Goal: Task Accomplishment & Management: Manage account settings

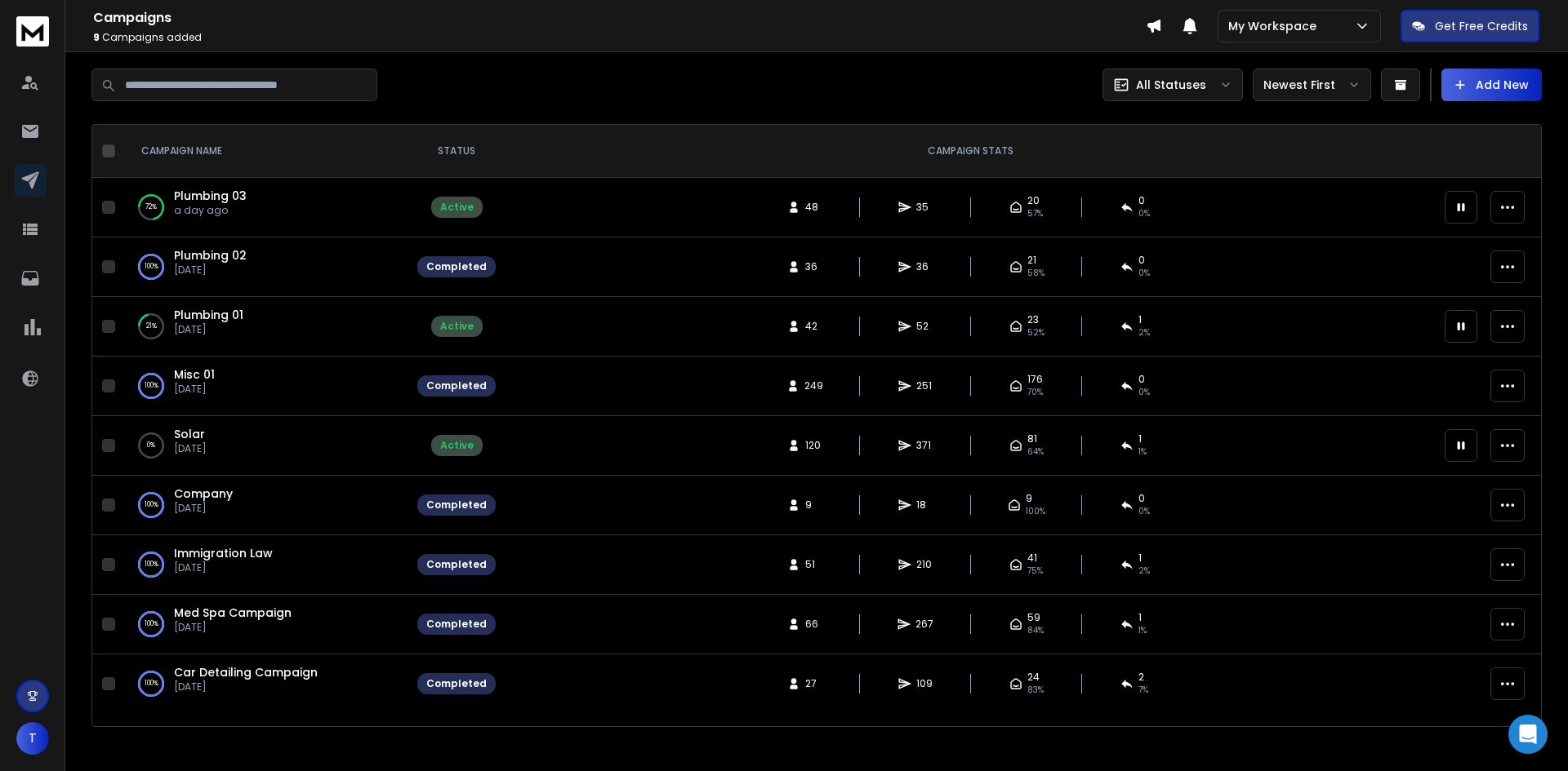
click at [614, 327] on div "42 52 23 52 % 1 2 %" at bounding box center [970, 326] width 910 height 26
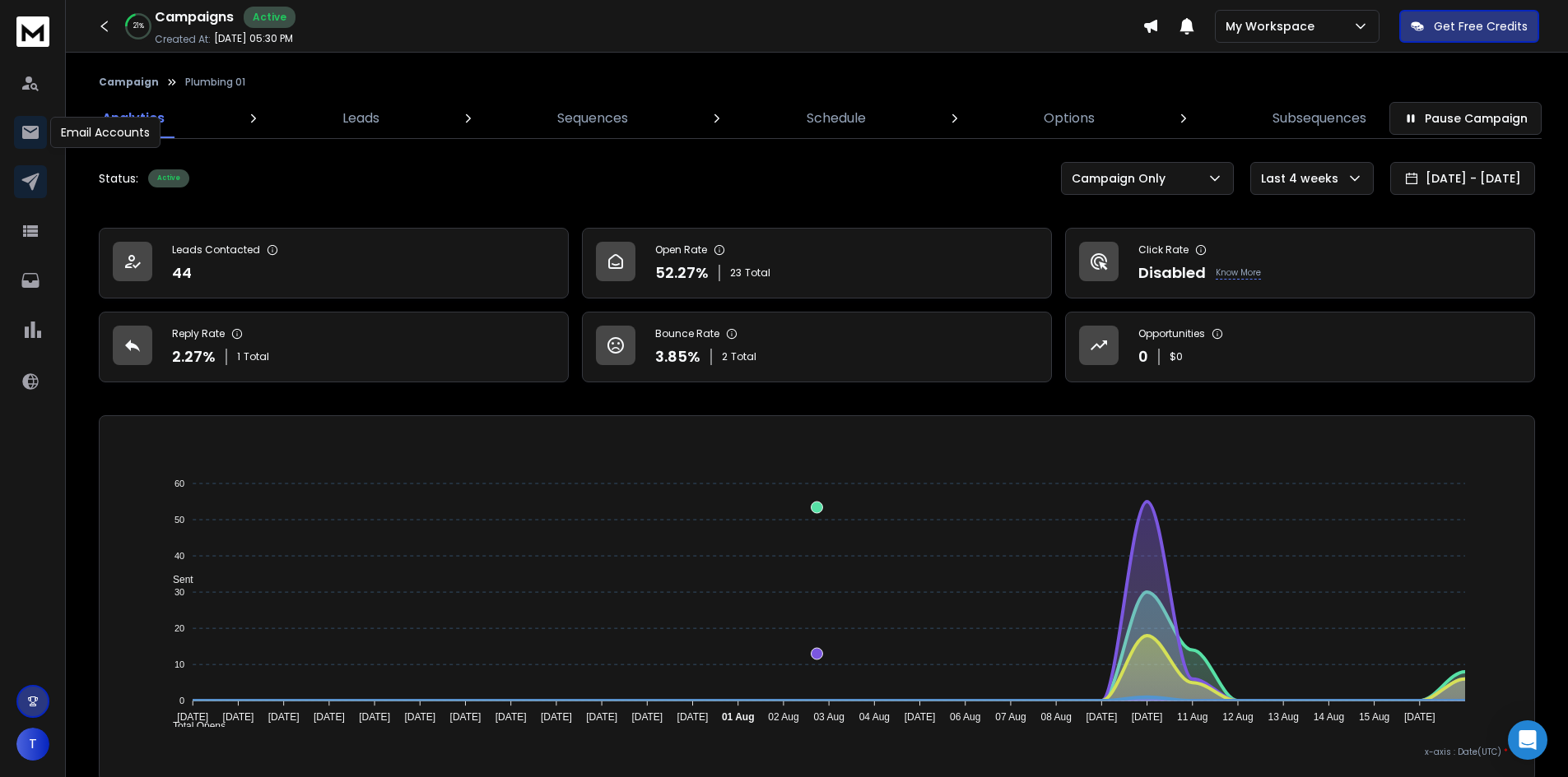
click at [38, 131] on icon at bounding box center [30, 132] width 20 height 20
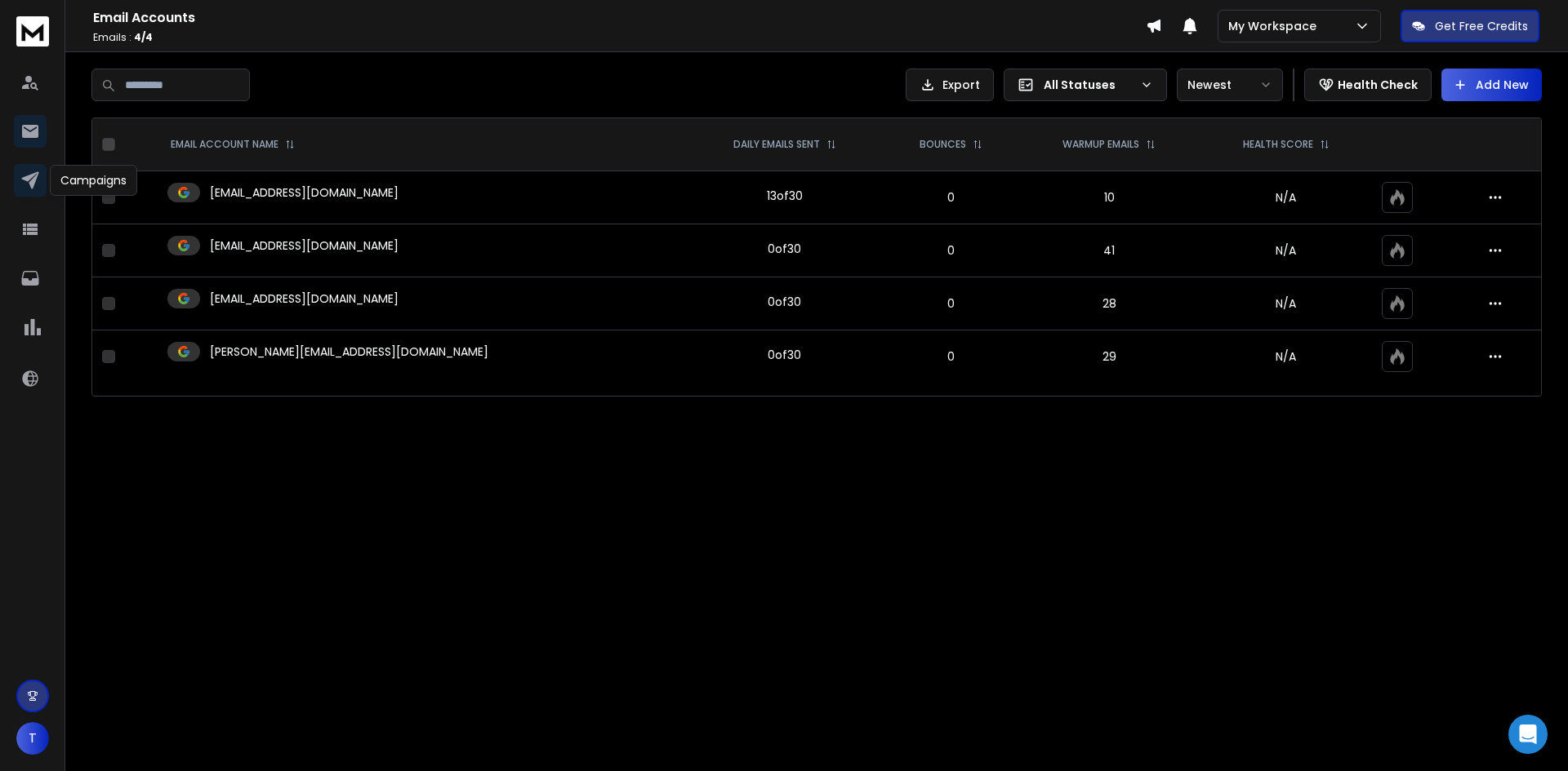
click at [36, 167] on link at bounding box center [30, 180] width 33 height 33
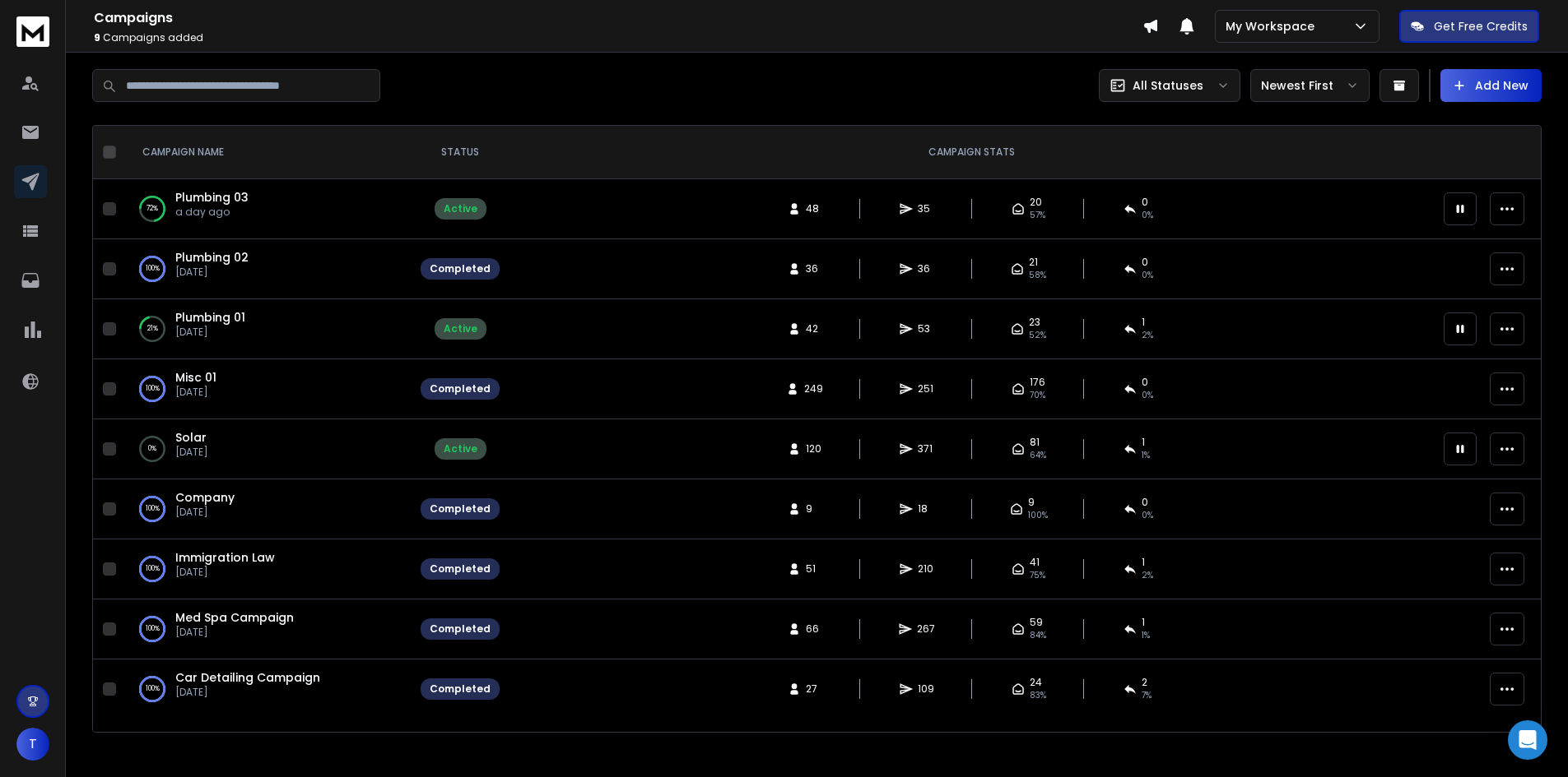
click at [590, 454] on div "120 371 81 64 % 1 1 %" at bounding box center [971, 449] width 904 height 26
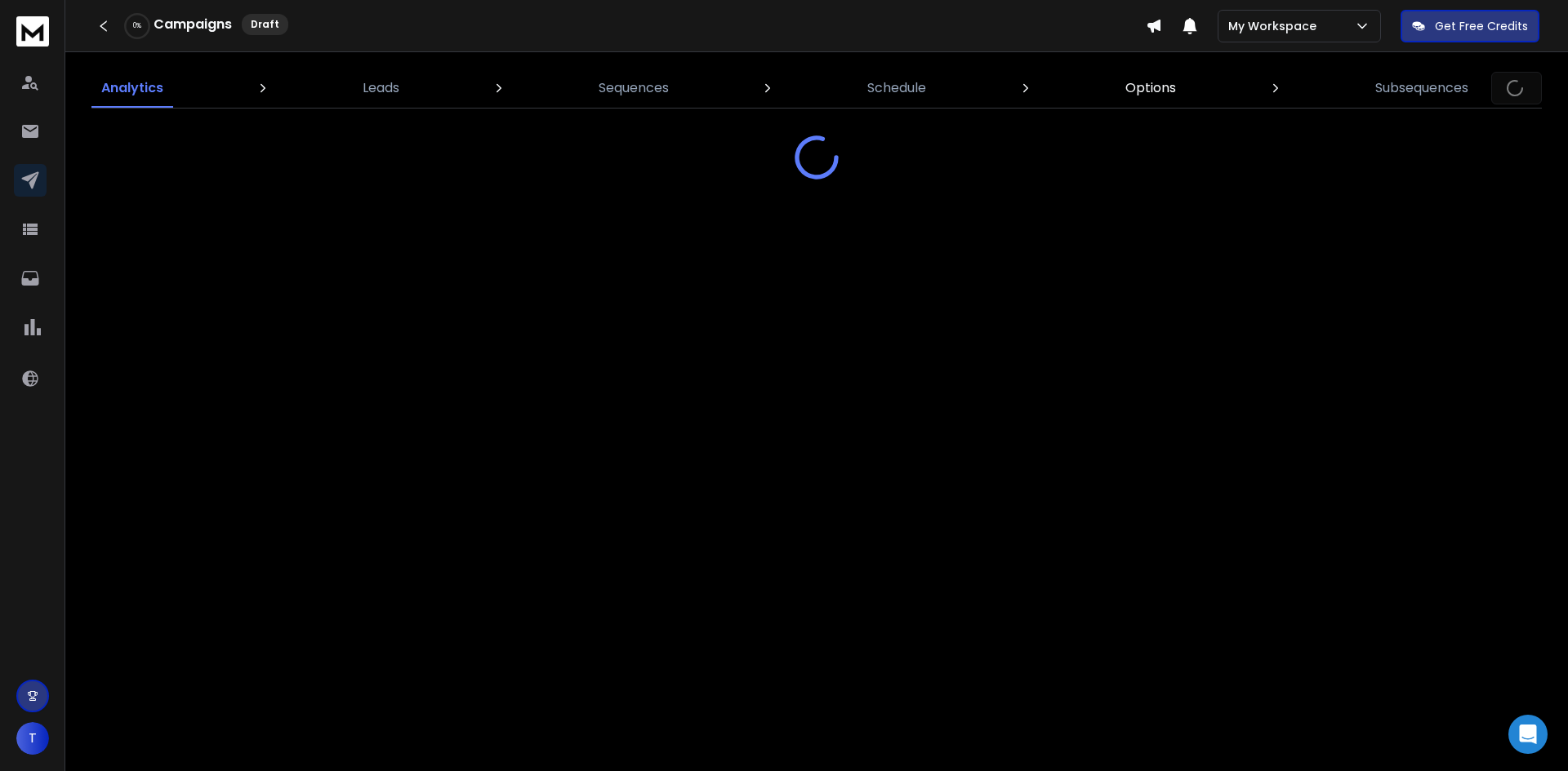
click at [1122, 88] on link "Options" at bounding box center [1150, 87] width 70 height 39
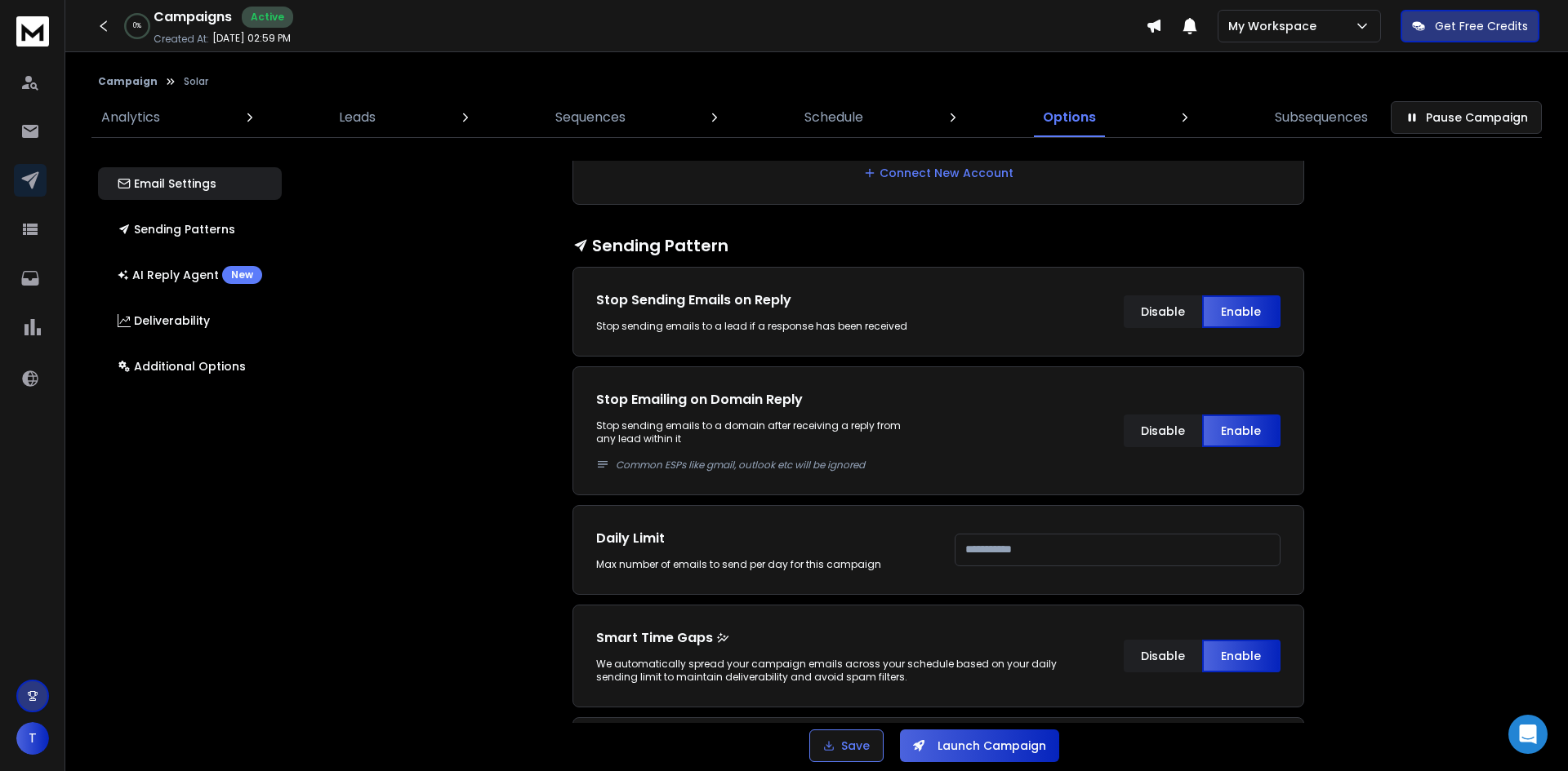
scroll to position [326, 0]
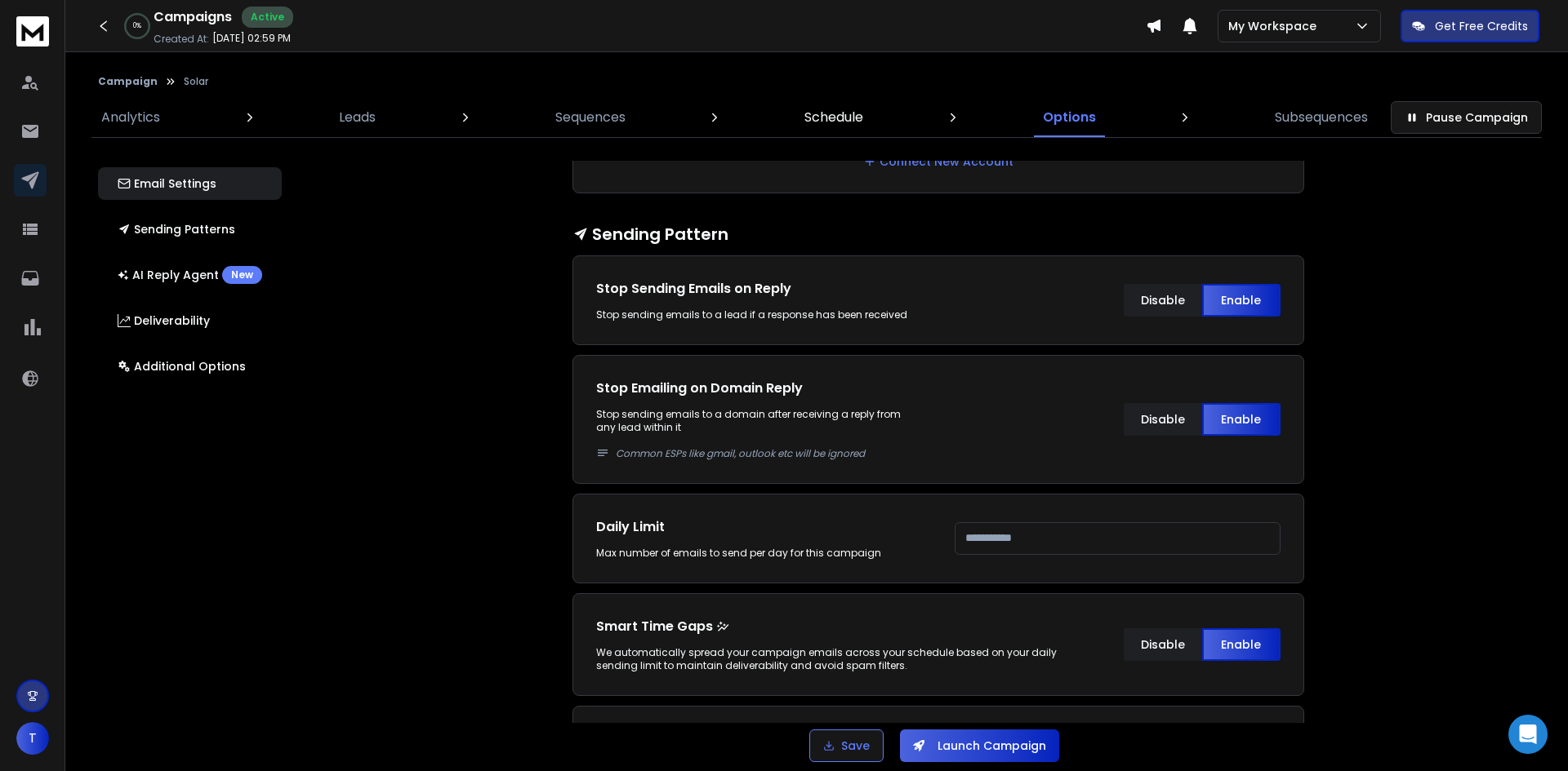
click at [822, 114] on p "Schedule" at bounding box center [834, 117] width 59 height 20
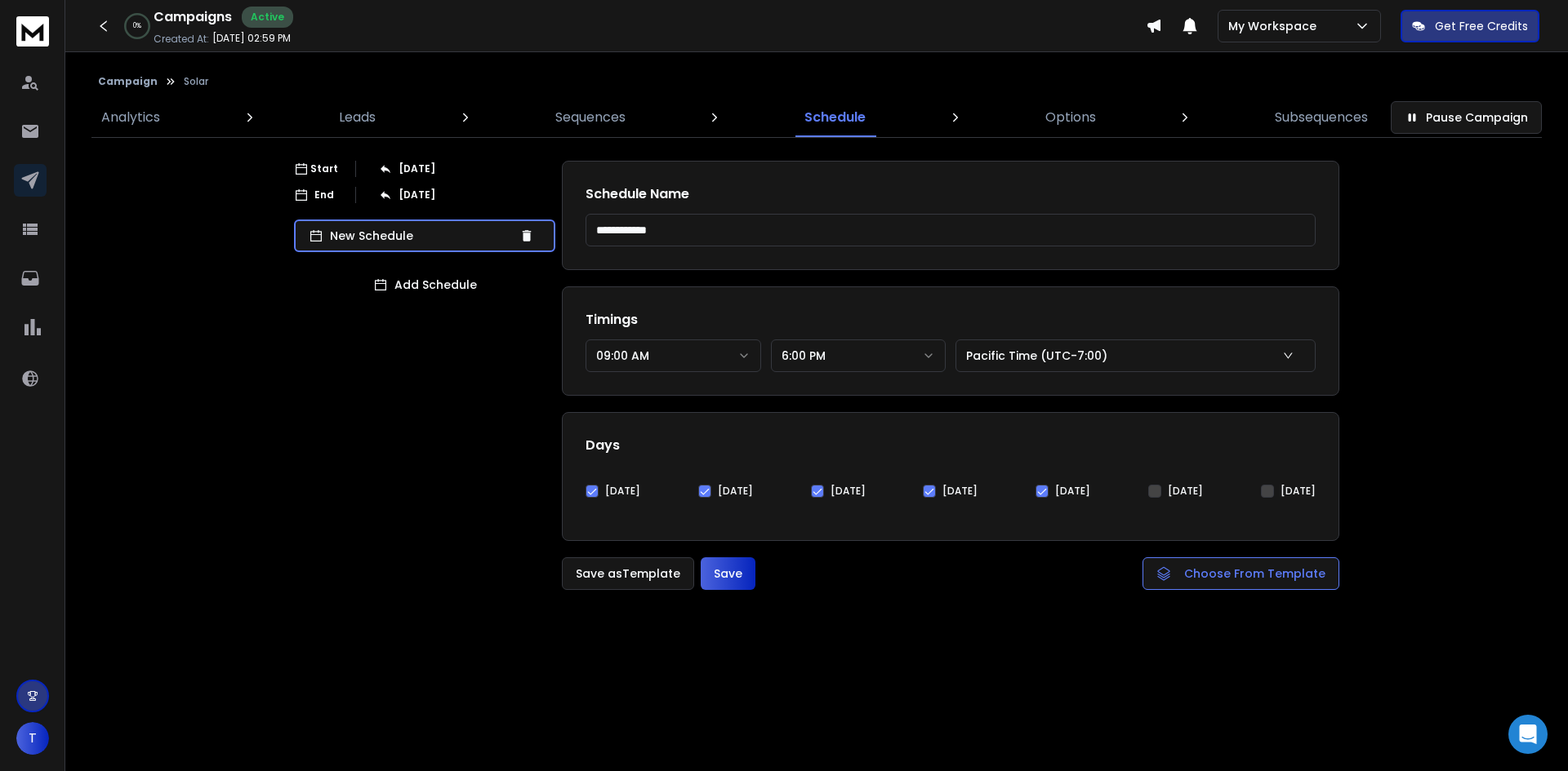
click at [1263, 492] on button "Sunday" at bounding box center [1267, 491] width 13 height 13
click at [742, 568] on button "Save" at bounding box center [727, 574] width 54 height 33
click at [21, 186] on icon at bounding box center [30, 180] width 20 height 20
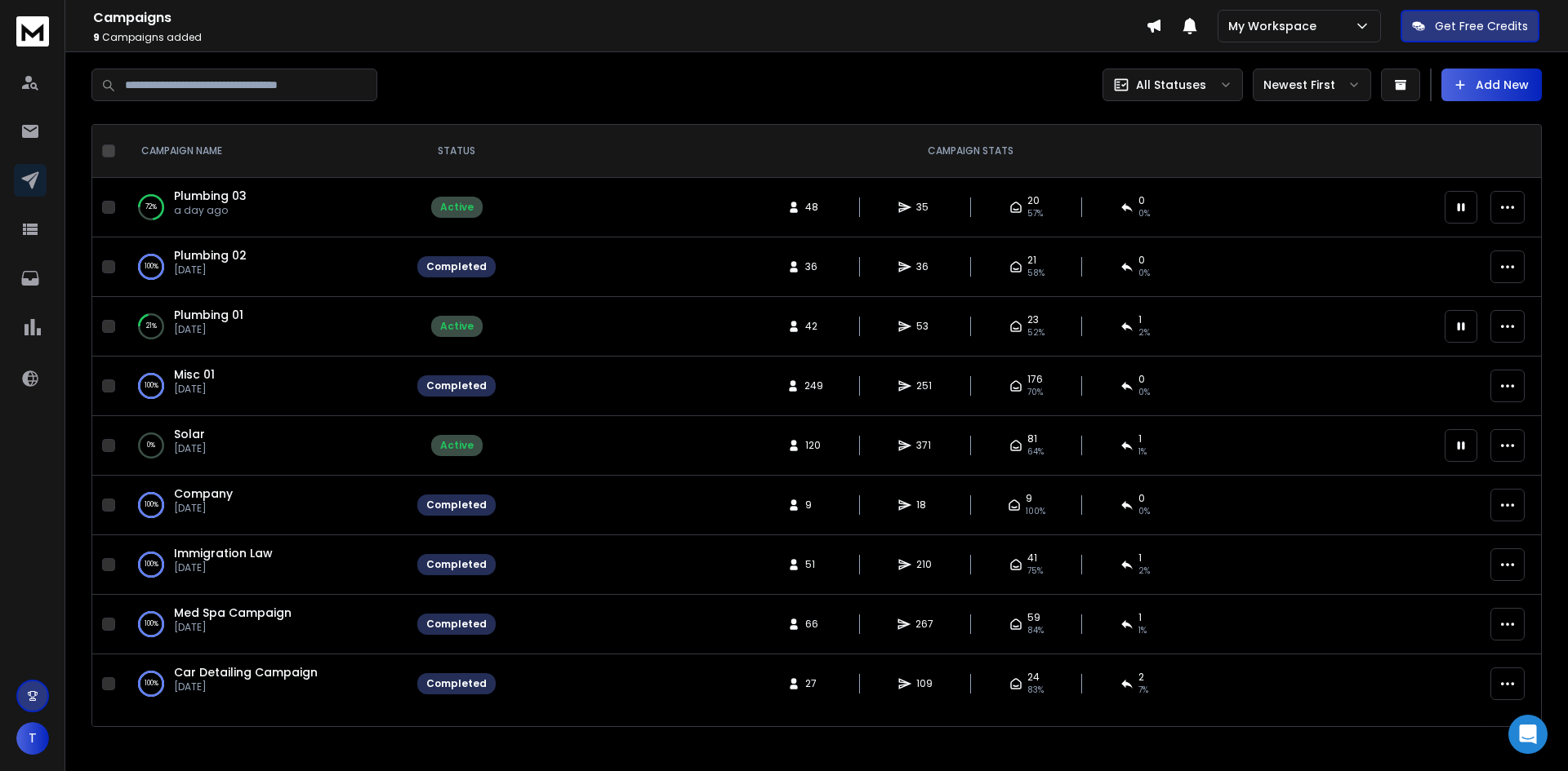
click at [672, 329] on div "42 53 23 52 % 1 2 %" at bounding box center [970, 326] width 910 height 26
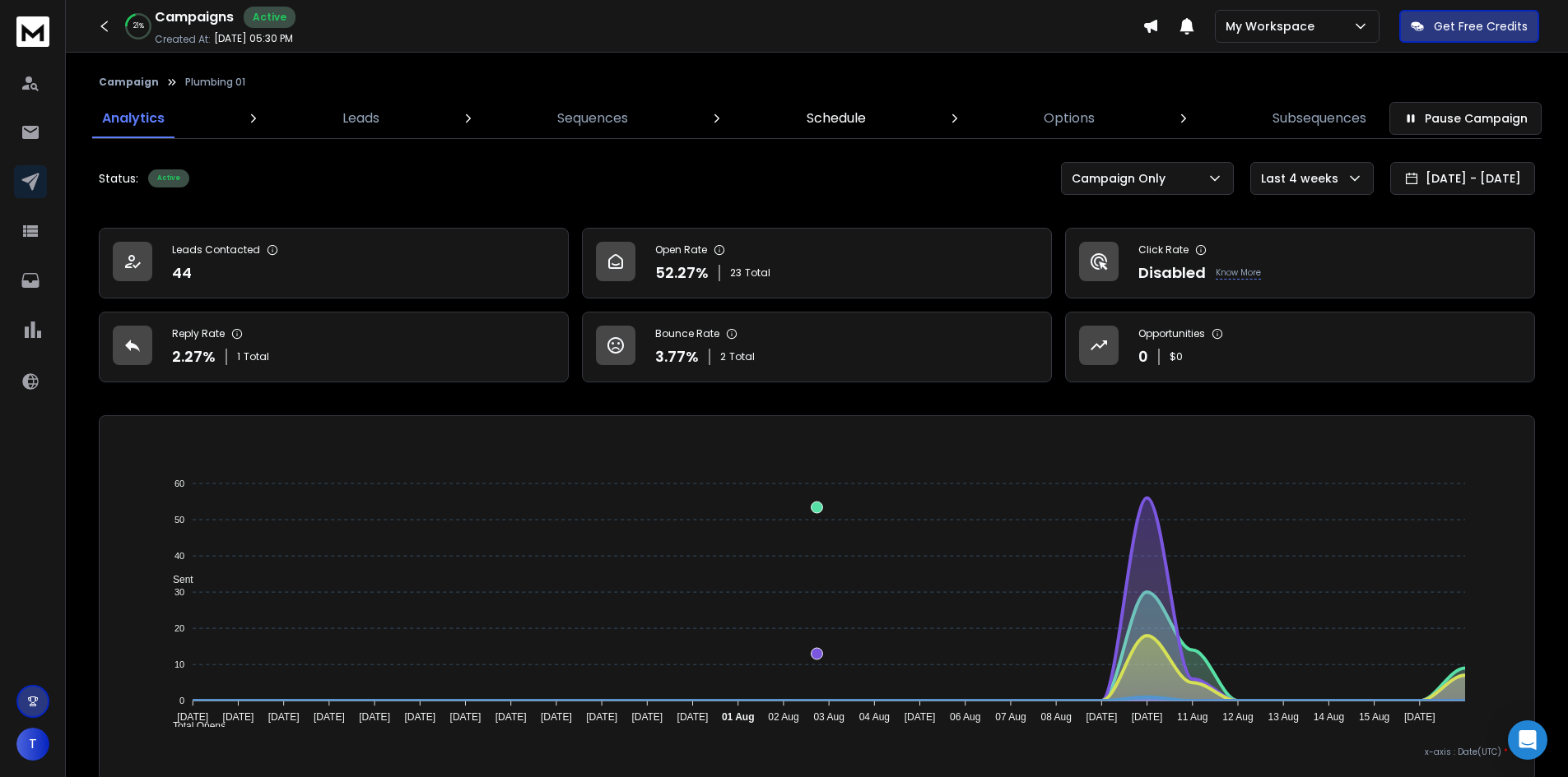
click at [856, 115] on p "Schedule" at bounding box center [836, 118] width 59 height 20
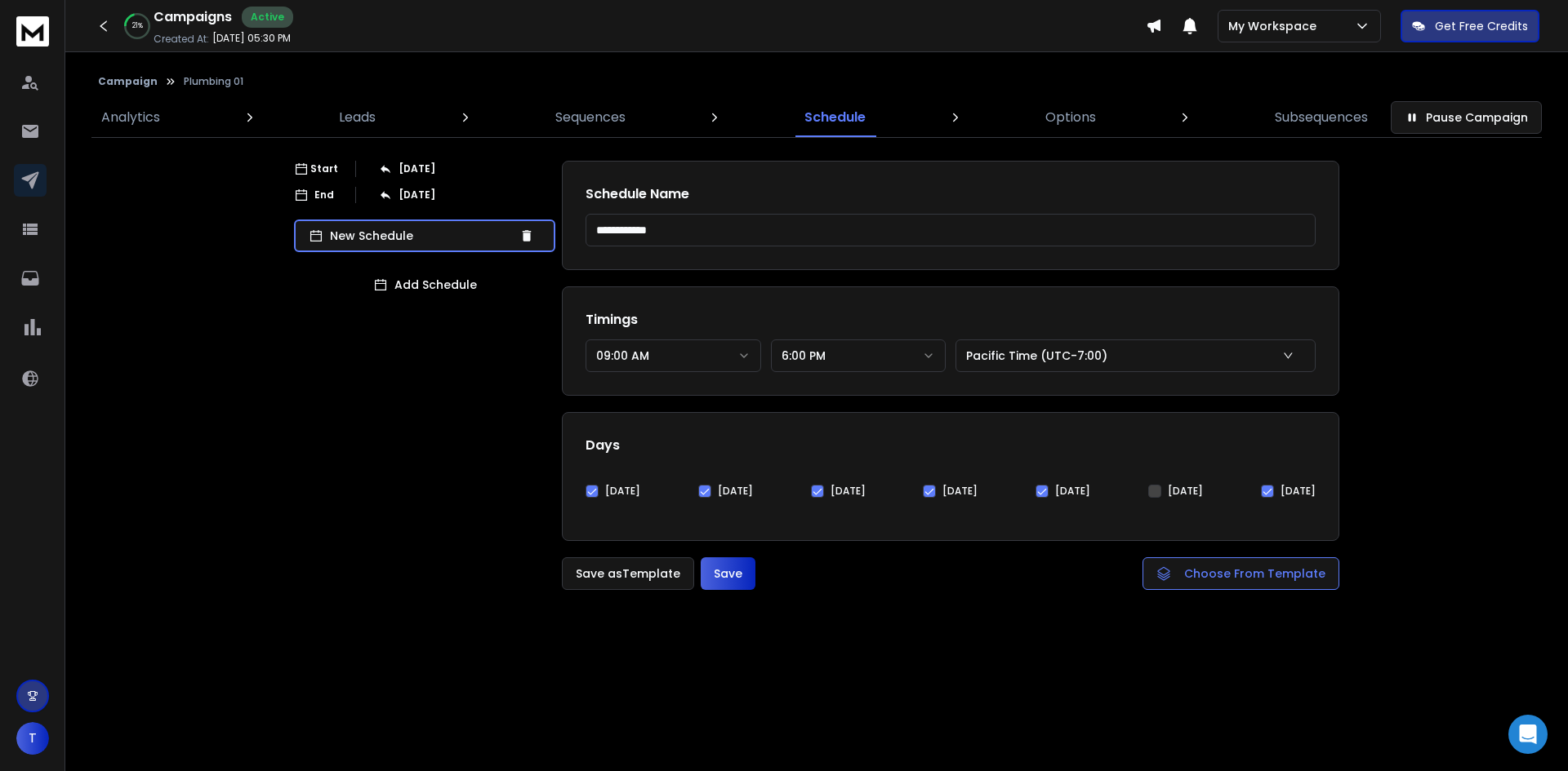
click at [1153, 493] on button "Saturday" at bounding box center [1154, 491] width 13 height 13
click at [732, 567] on button "Save" at bounding box center [727, 574] width 54 height 33
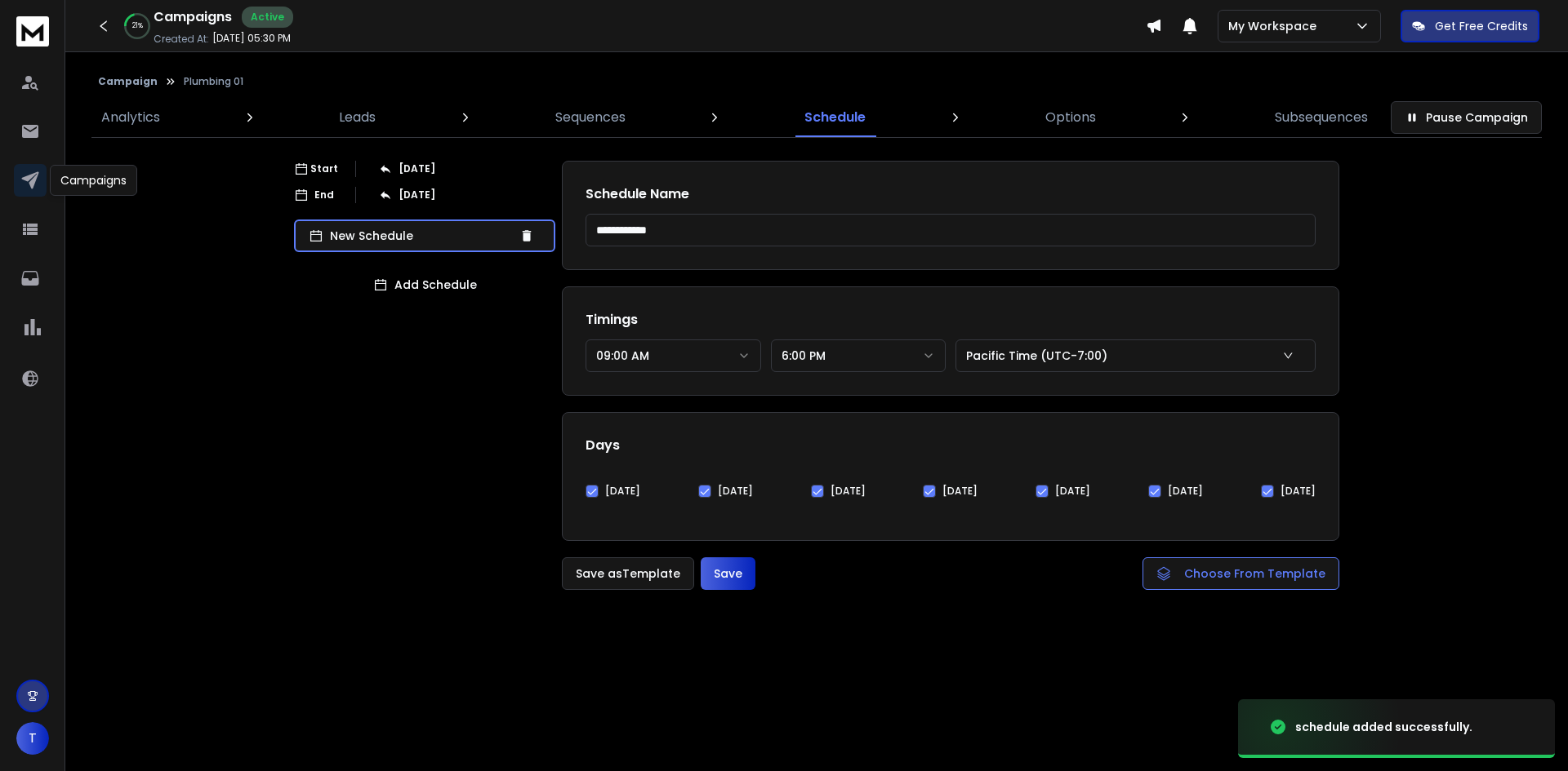
click at [33, 184] on icon at bounding box center [30, 180] width 17 height 17
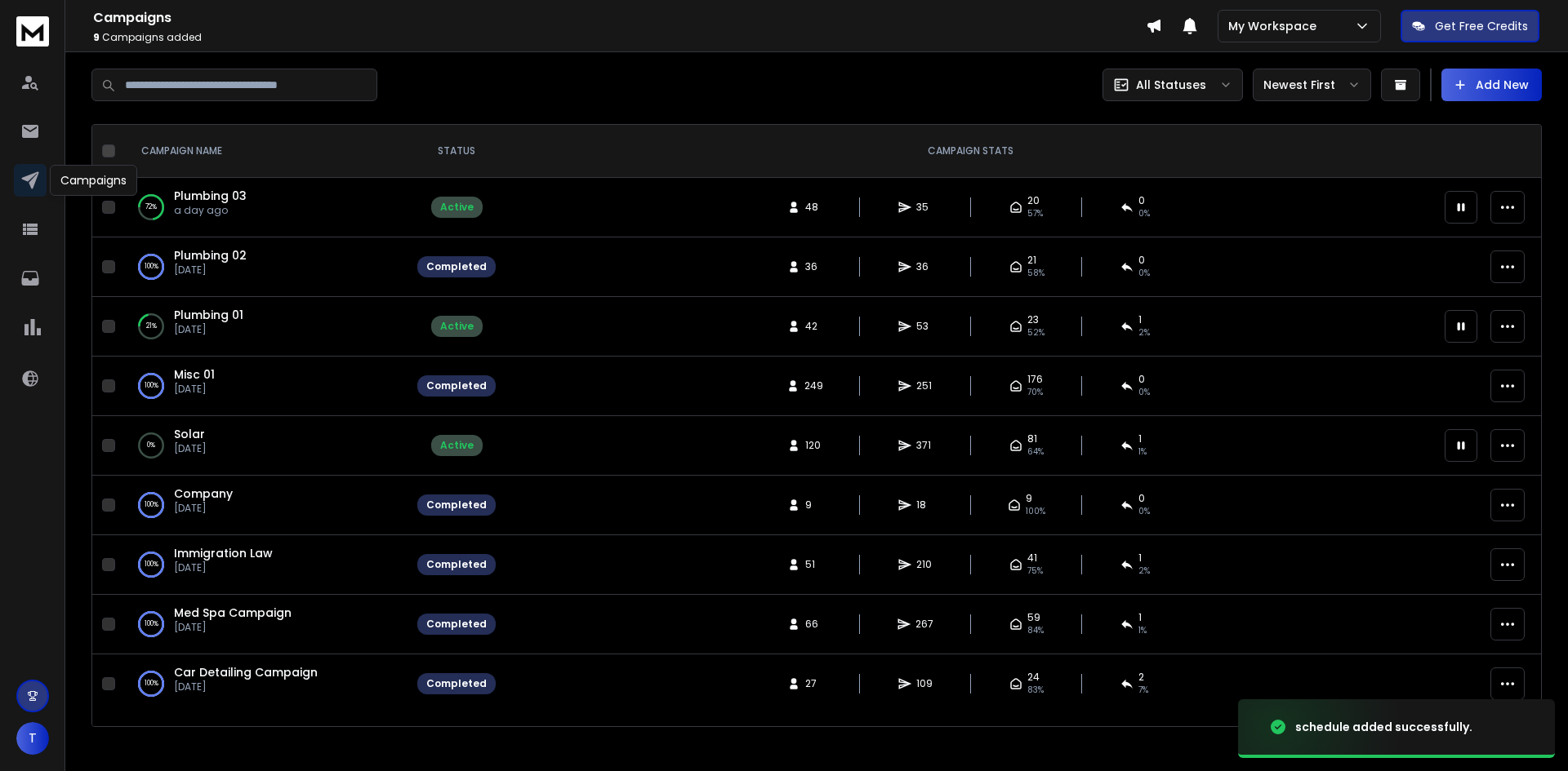
click at [25, 173] on icon at bounding box center [30, 180] width 20 height 20
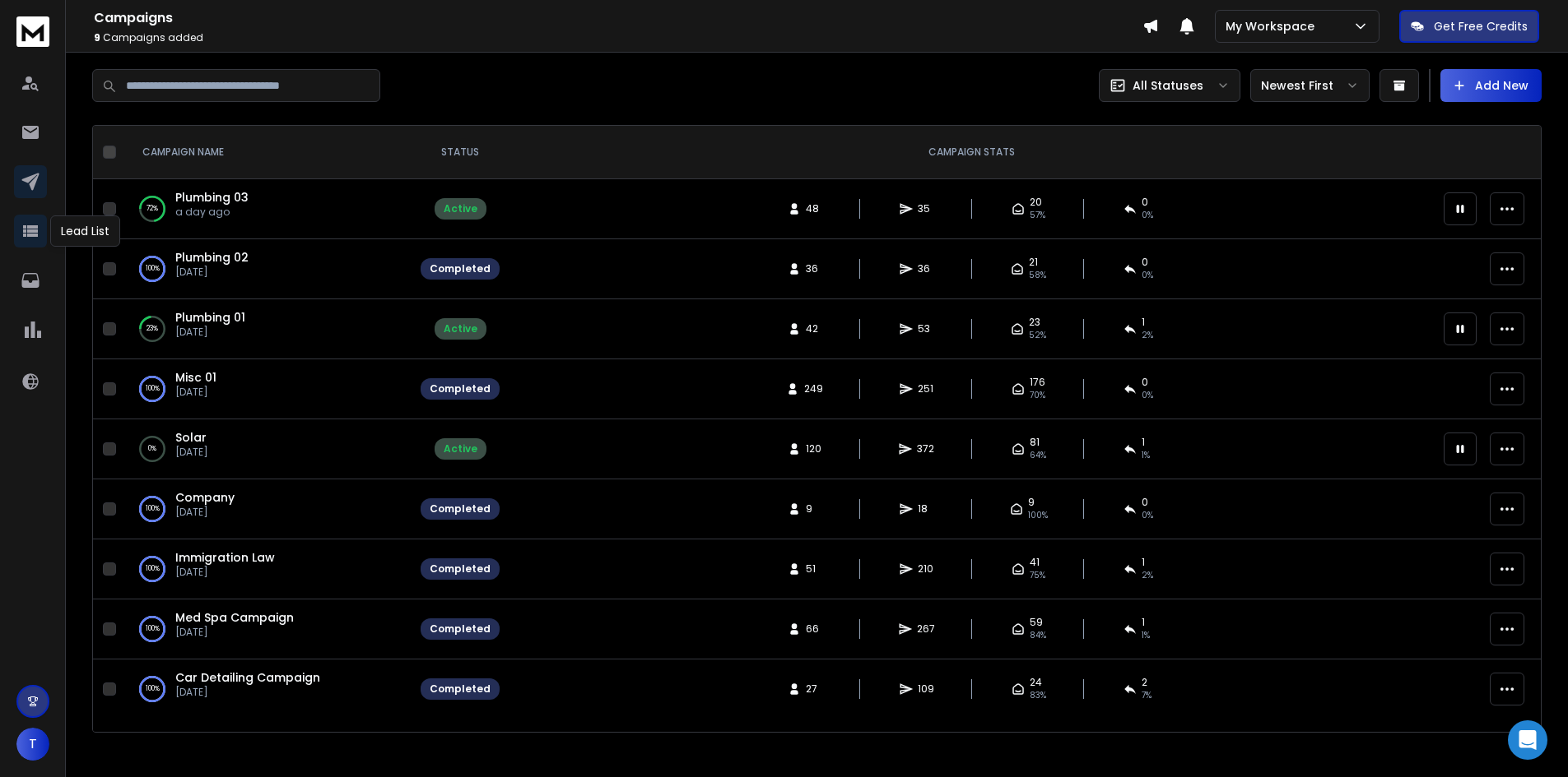
click at [23, 236] on icon at bounding box center [30, 230] width 15 height 11
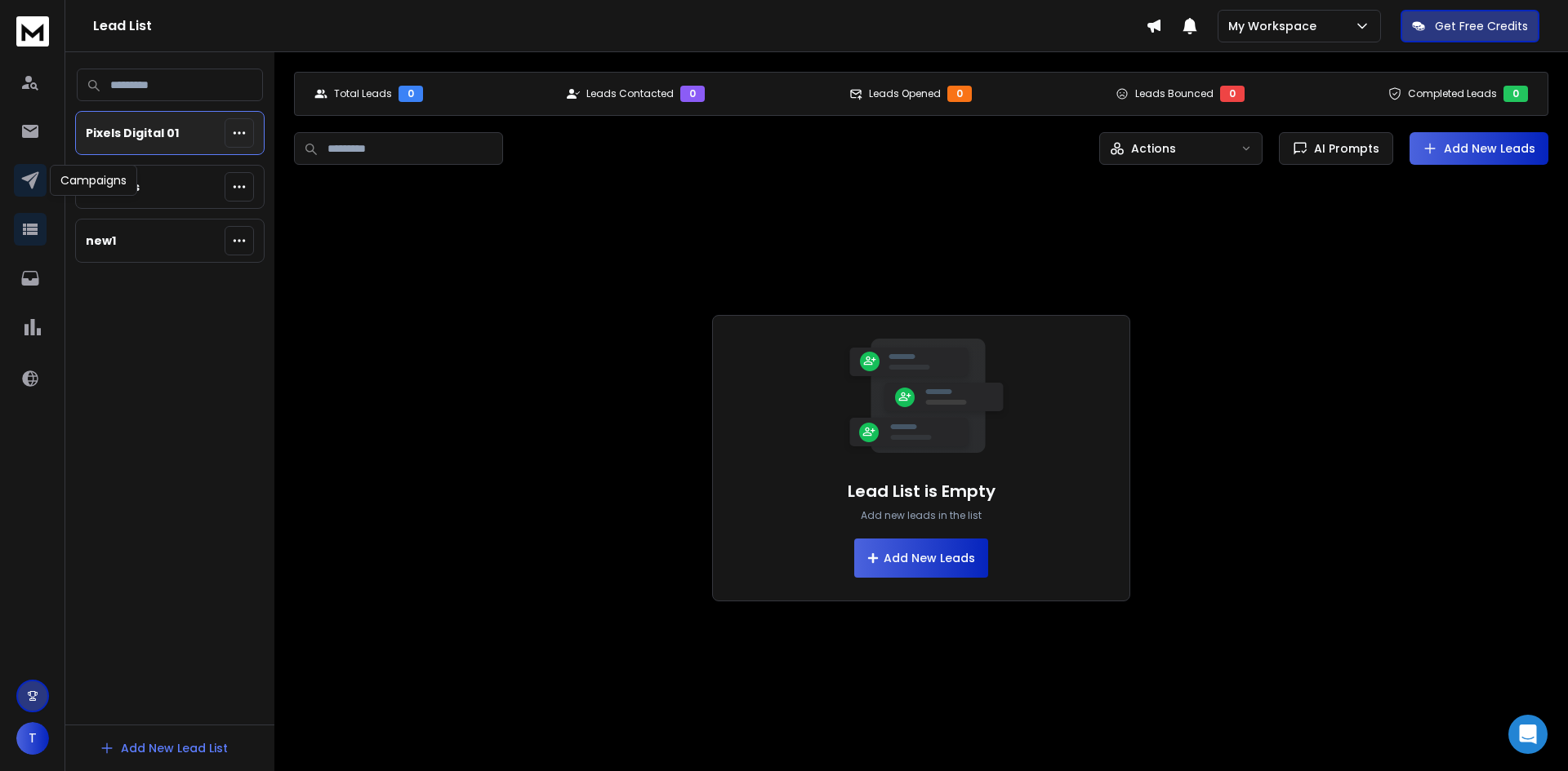
click at [28, 173] on icon at bounding box center [30, 180] width 20 height 20
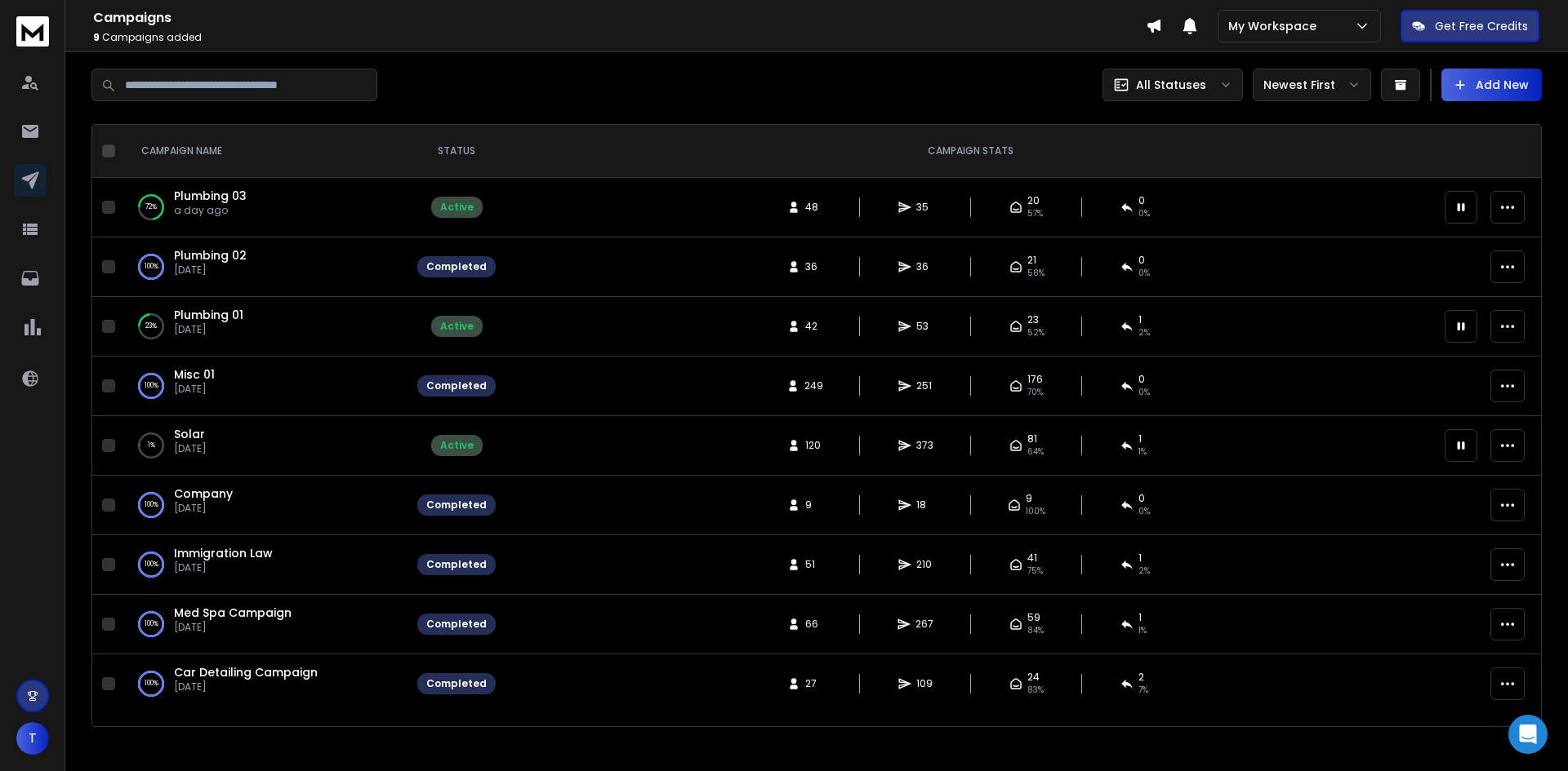
click at [290, 446] on div "1 % Solar 16 days ago" at bounding box center [264, 445] width 253 height 39
